Goal: Task Accomplishment & Management: Use online tool/utility

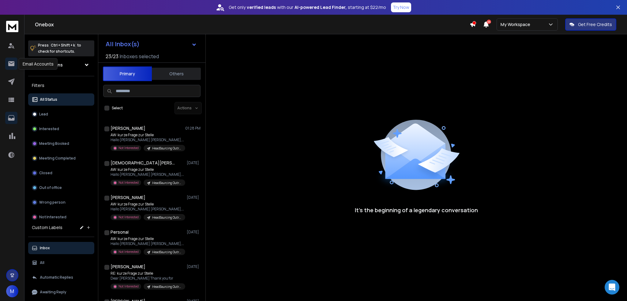
click at [13, 65] on icon at bounding box center [11, 63] width 6 height 5
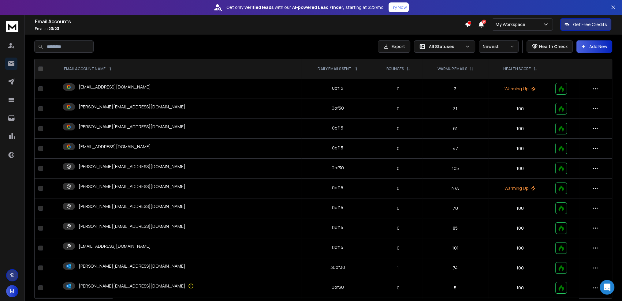
click at [107, 89] on p "[EMAIL_ADDRESS][DOMAIN_NAME]" at bounding box center [115, 87] width 72 height 6
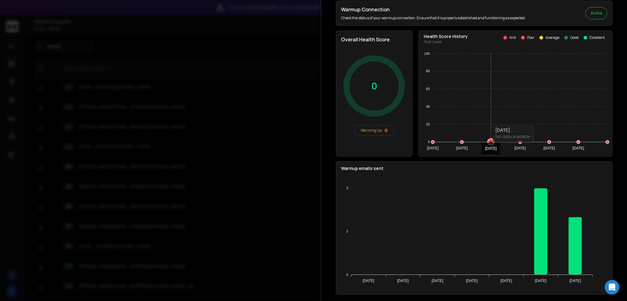
scroll to position [201, 0]
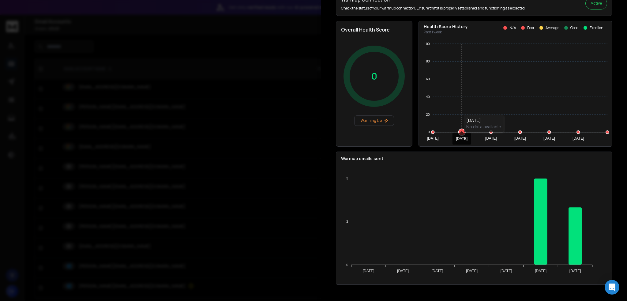
click at [283, 137] on div at bounding box center [313, 150] width 627 height 301
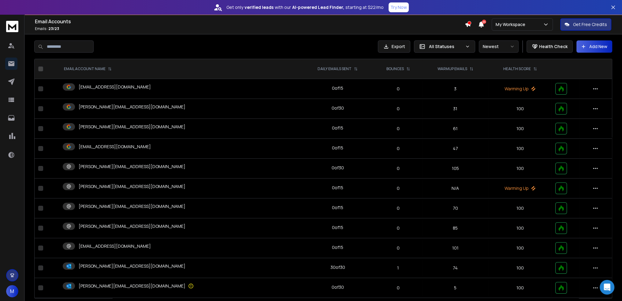
click at [103, 109] on p "[PERSON_NAME][EMAIL_ADDRESS][DOMAIN_NAME]" at bounding box center [132, 107] width 107 height 6
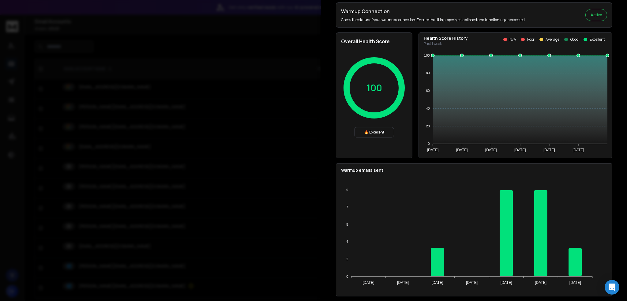
scroll to position [201, 0]
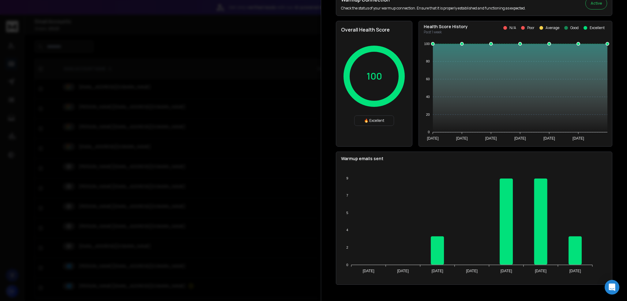
click at [185, 147] on div at bounding box center [313, 150] width 627 height 301
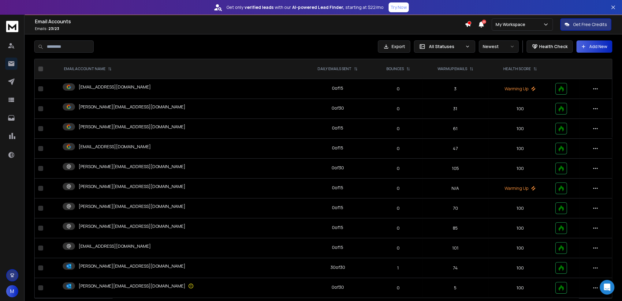
click at [99, 127] on p "[PERSON_NAME][EMAIL_ADDRESS][DOMAIN_NAME]" at bounding box center [132, 127] width 107 height 6
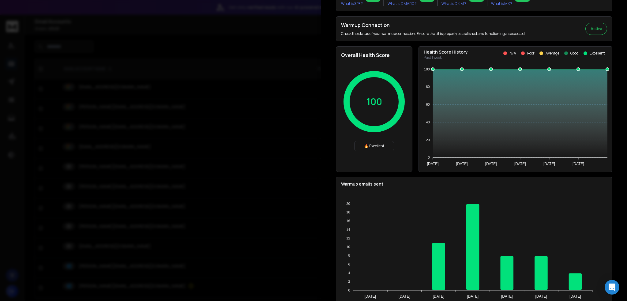
scroll to position [201, 0]
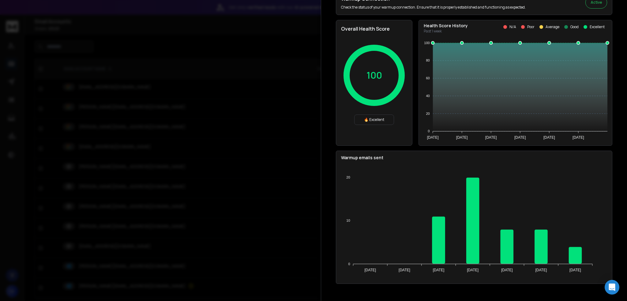
drag, startPoint x: 236, startPoint y: 181, endPoint x: 173, endPoint y: 151, distance: 70.3
click at [236, 180] on div at bounding box center [313, 150] width 627 height 301
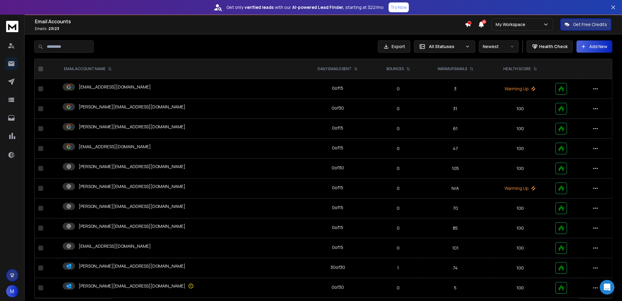
click at [98, 85] on p "[EMAIL_ADDRESS][DOMAIN_NAME]" at bounding box center [115, 87] width 72 height 6
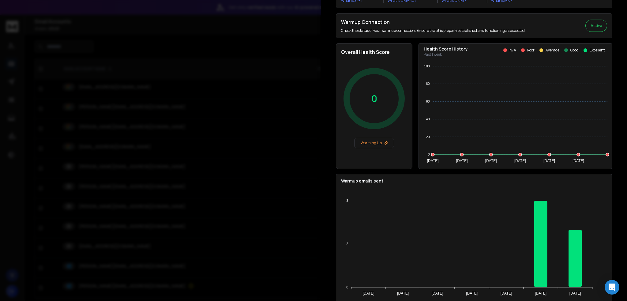
scroll to position [201, 0]
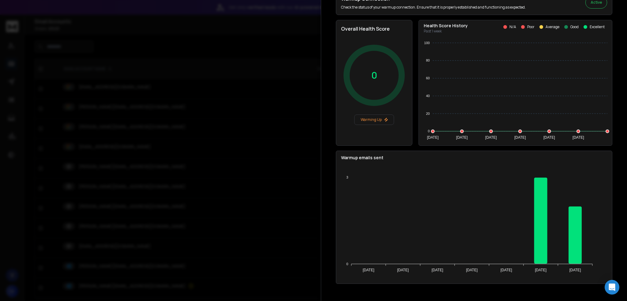
click at [237, 163] on div at bounding box center [313, 150] width 627 height 301
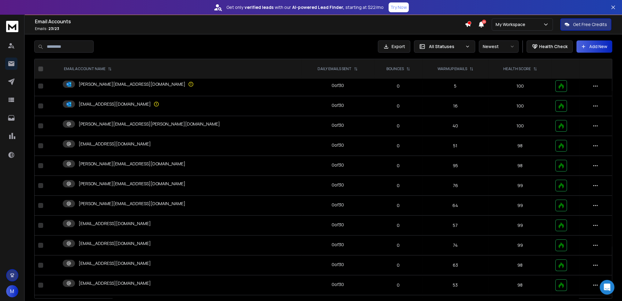
scroll to position [0, 0]
